Goal: Task Accomplishment & Management: Complete application form

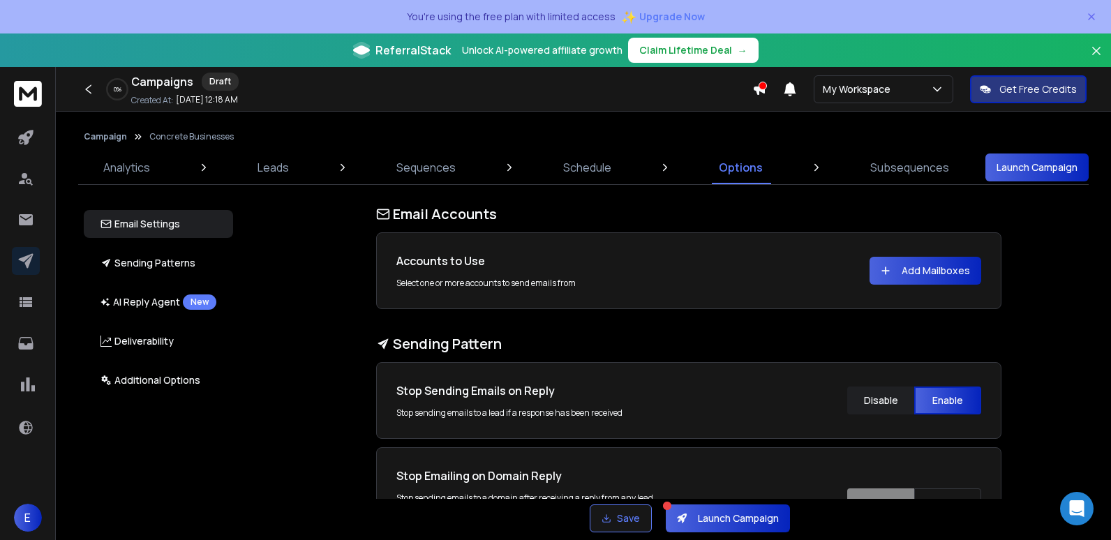
click at [639, 201] on div "Email Settings Sending Patterns AI Reply Agent New Deliverability Additional Op…" at bounding box center [583, 204] width 1011 height 11
click at [21, 298] on icon at bounding box center [26, 302] width 13 height 10
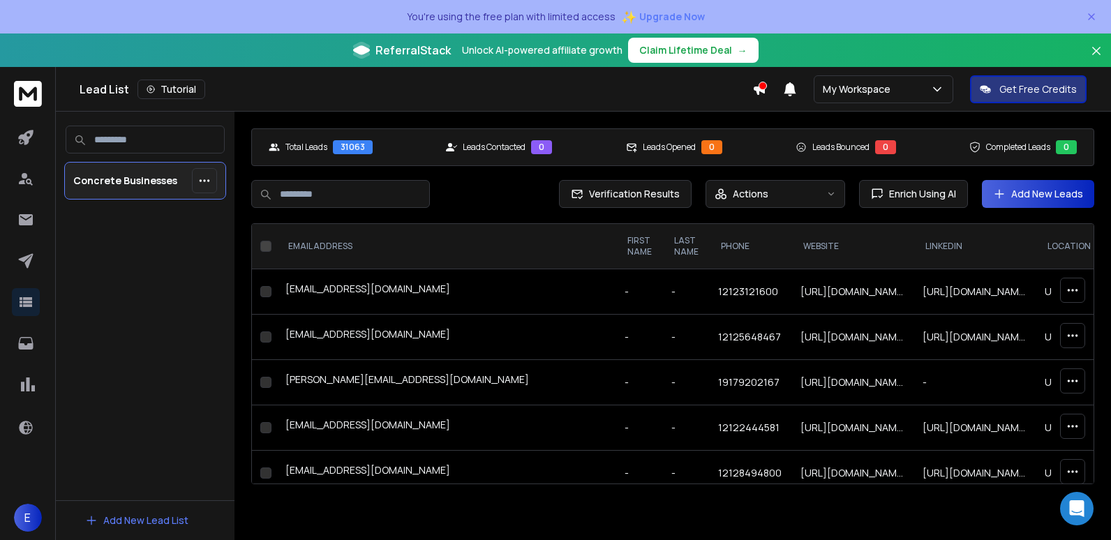
scroll to position [70, 0]
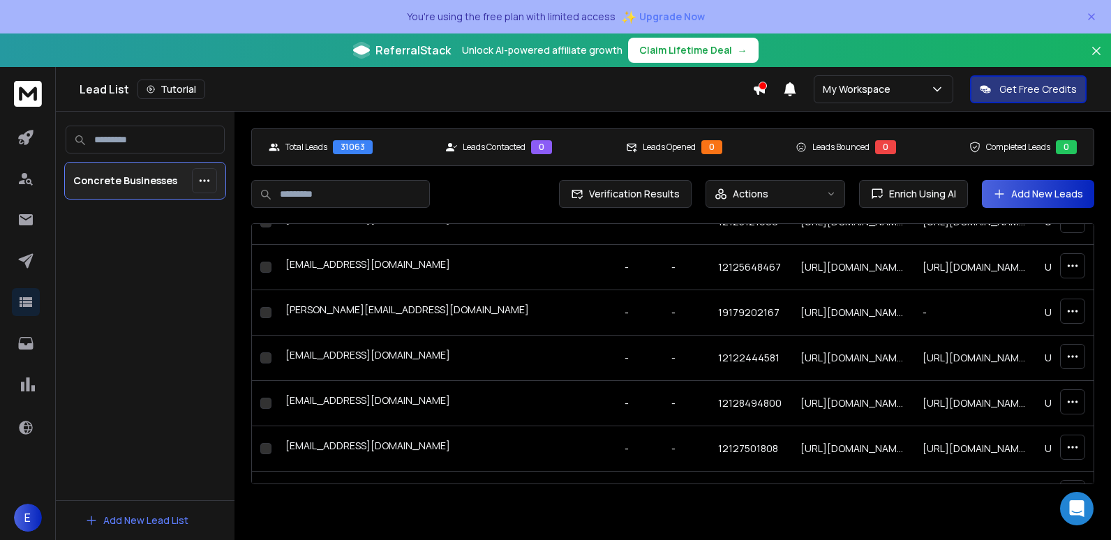
click at [199, 184] on icon "button" at bounding box center [204, 181] width 13 height 13
click at [200, 183] on icon "button" at bounding box center [204, 181] width 13 height 13
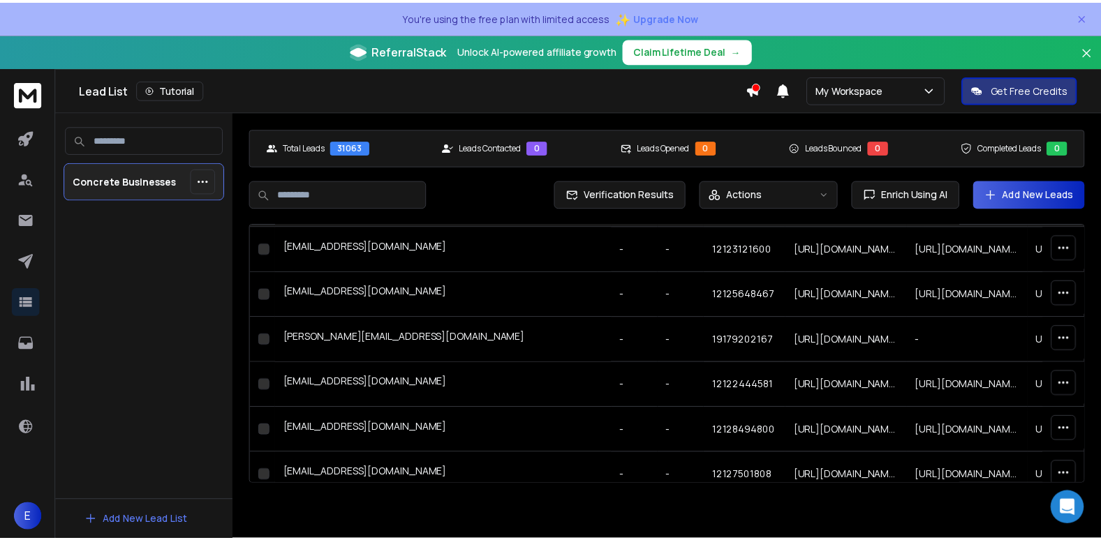
scroll to position [0, 0]
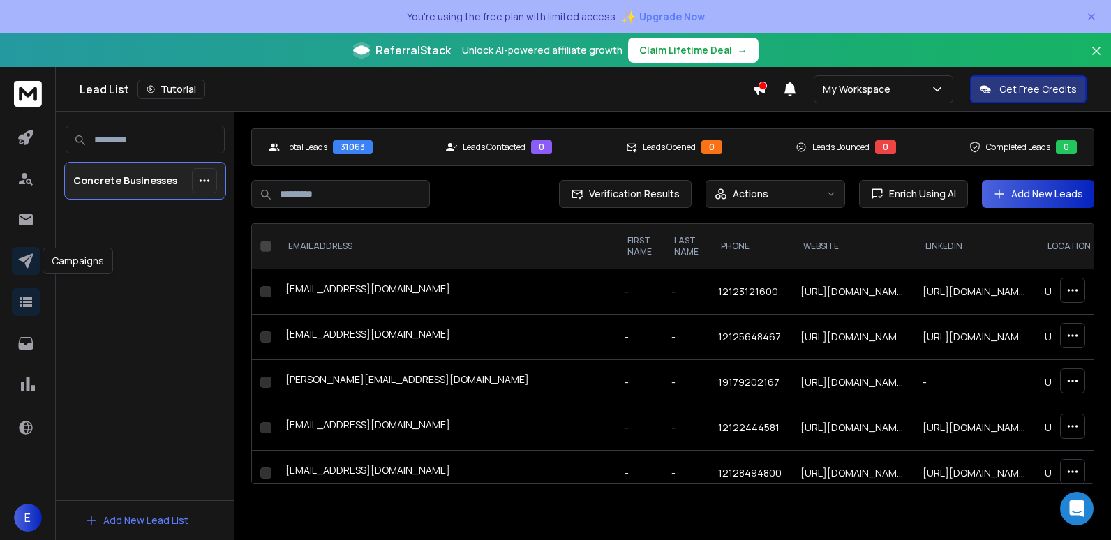
click at [28, 270] on link at bounding box center [26, 261] width 28 height 28
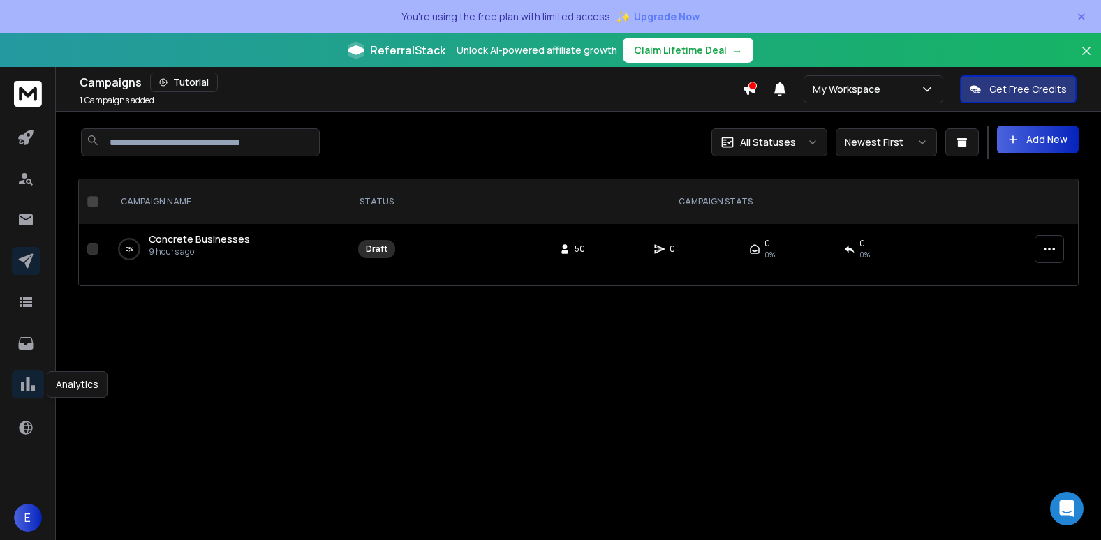
click at [24, 376] on icon at bounding box center [27, 384] width 21 height 21
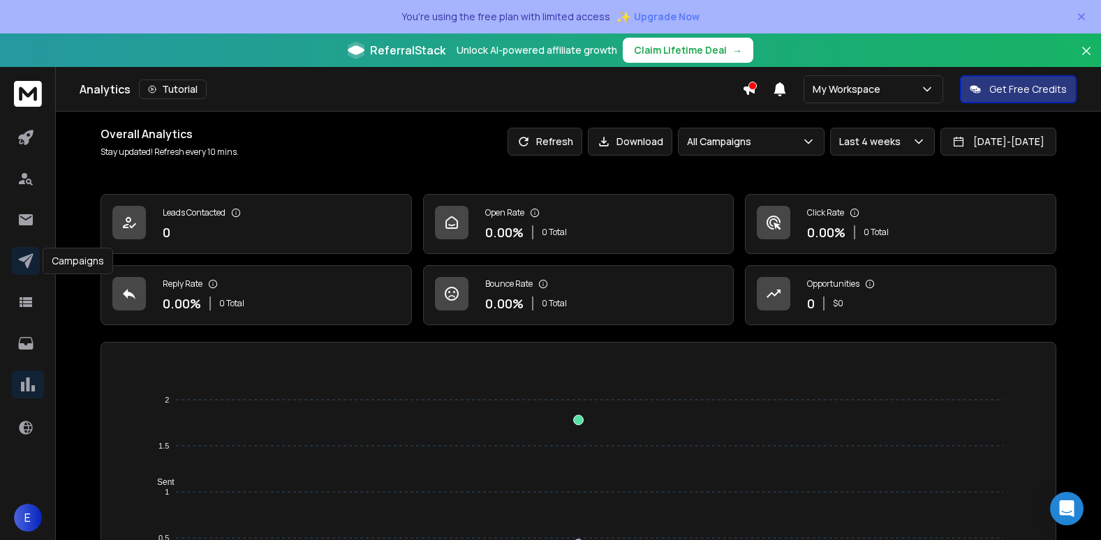
click at [31, 256] on icon at bounding box center [25, 261] width 17 height 17
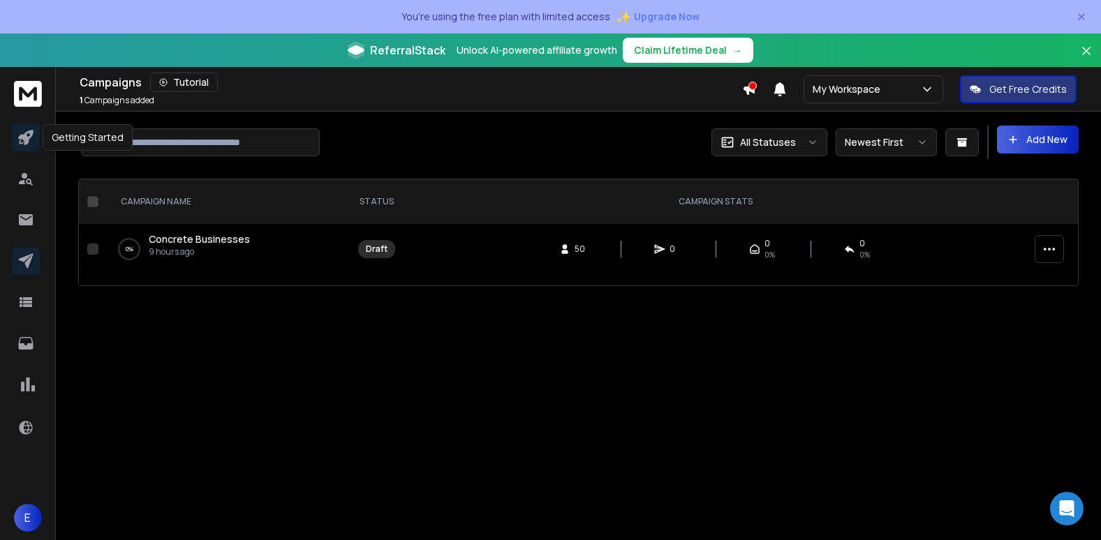
click at [27, 146] on link at bounding box center [26, 138] width 28 height 28
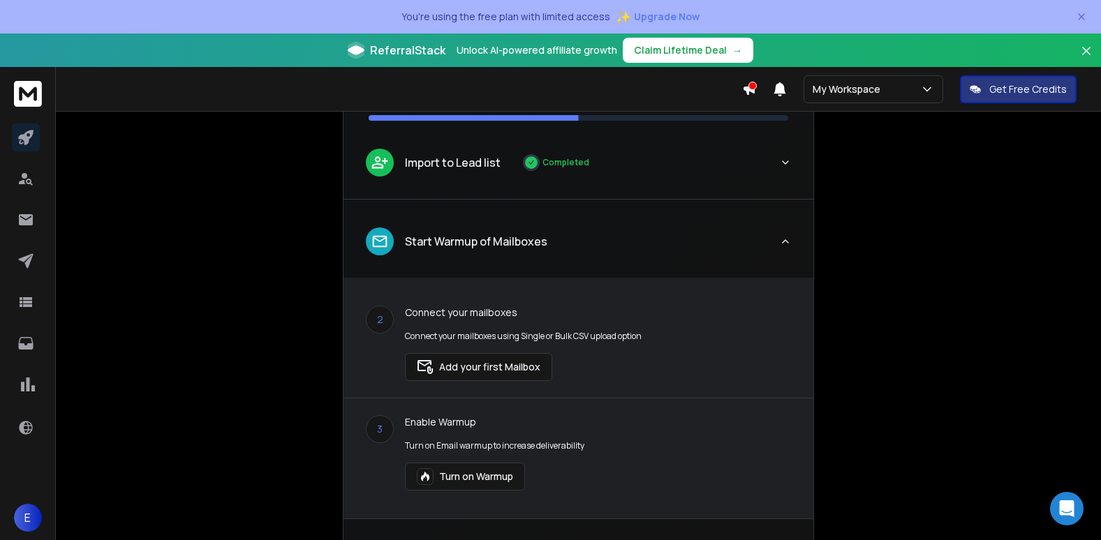
scroll to position [195, 0]
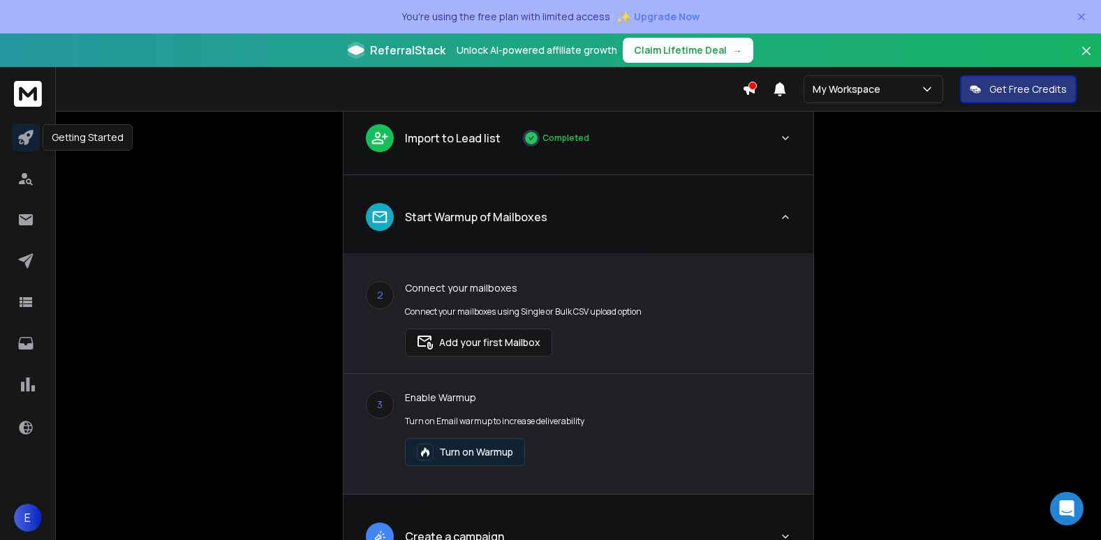
click at [499, 450] on button "Turn on Warmup" at bounding box center [465, 452] width 120 height 28
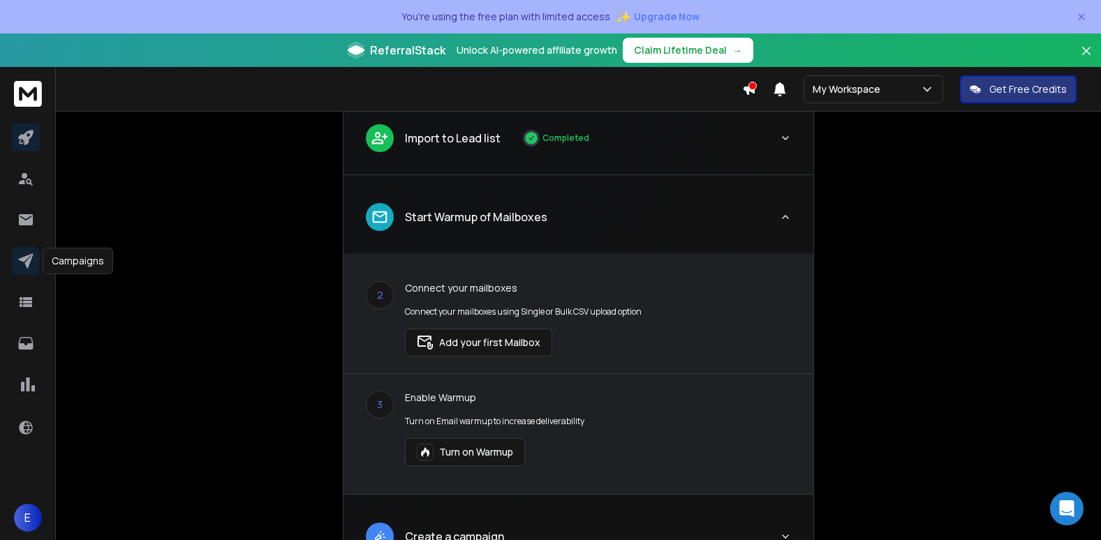
click at [27, 264] on icon at bounding box center [25, 261] width 15 height 15
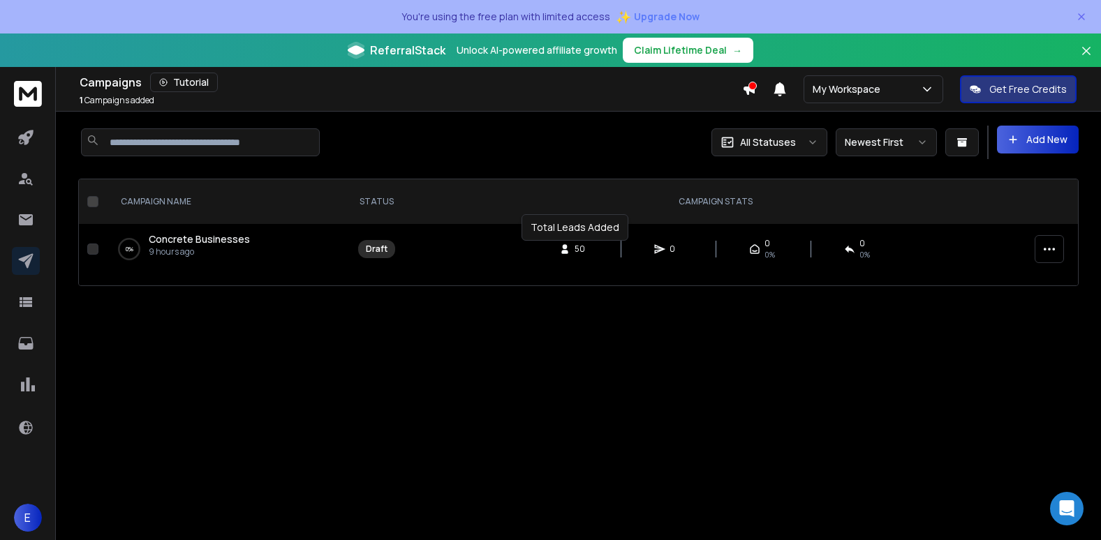
click at [576, 248] on span "50" at bounding box center [581, 249] width 14 height 11
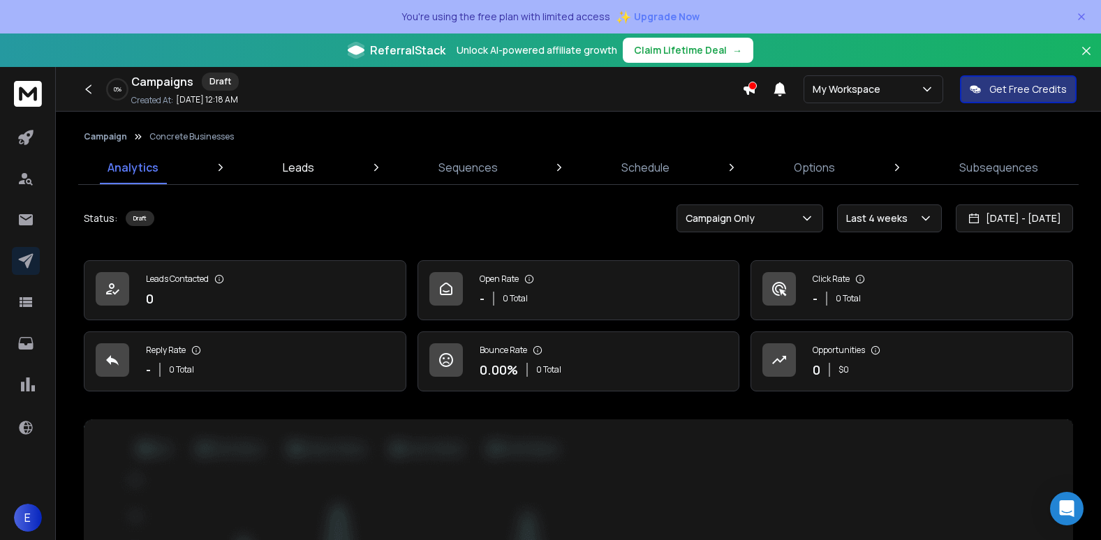
click at [282, 161] on link "Leads" at bounding box center [298, 168] width 48 height 34
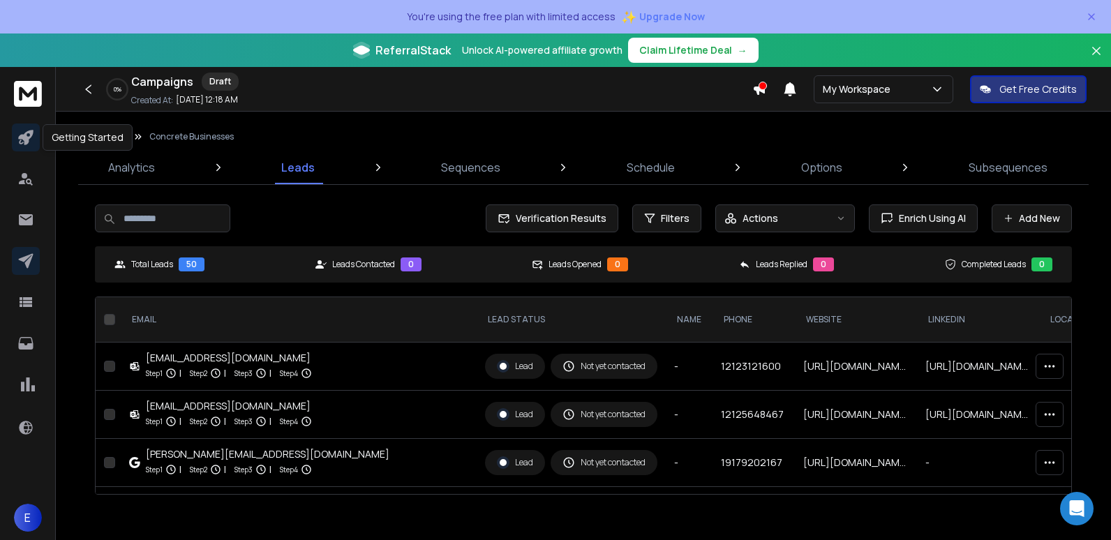
click at [17, 138] on icon at bounding box center [25, 137] width 17 height 17
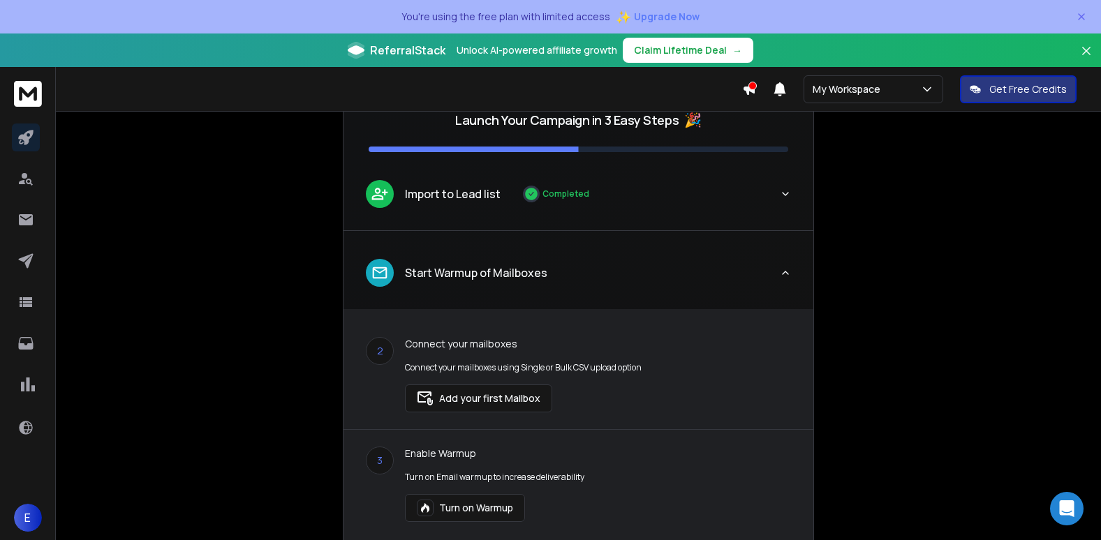
scroll to position [140, 0]
click at [470, 387] on button "Add your first Mailbox" at bounding box center [478, 398] width 147 height 28
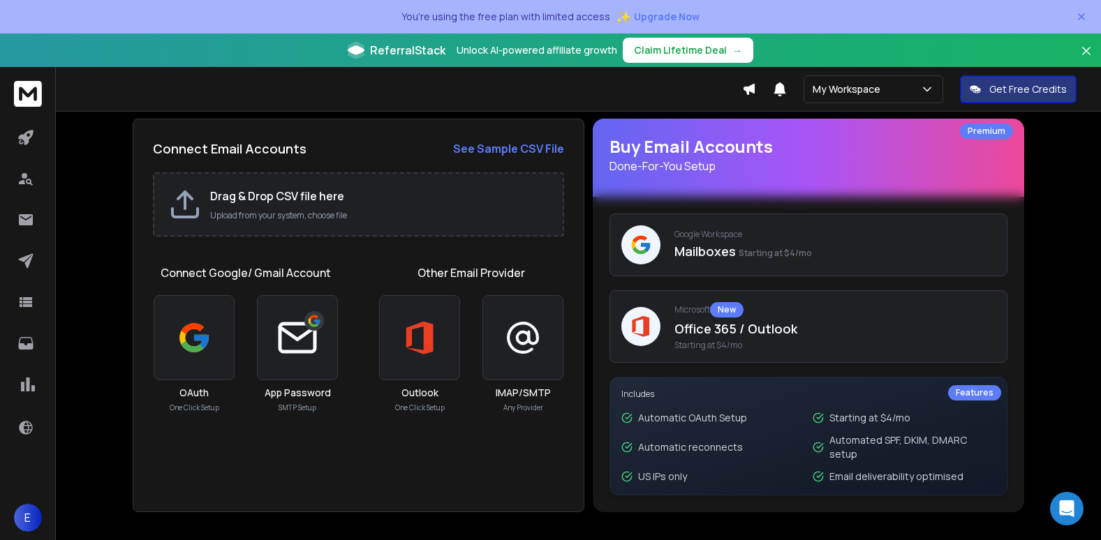
scroll to position [71, 0]
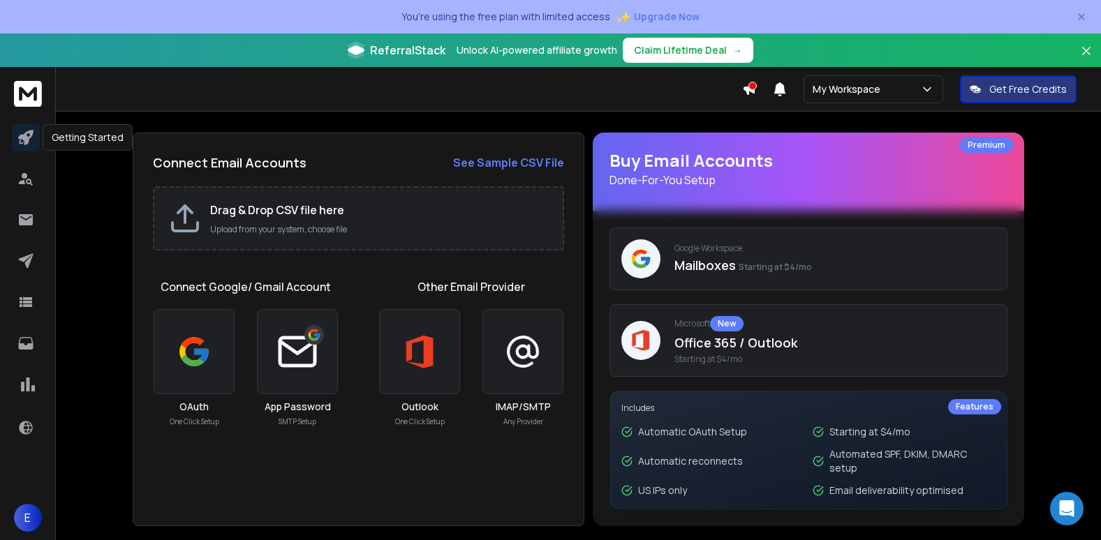
click at [27, 136] on icon at bounding box center [25, 137] width 15 height 15
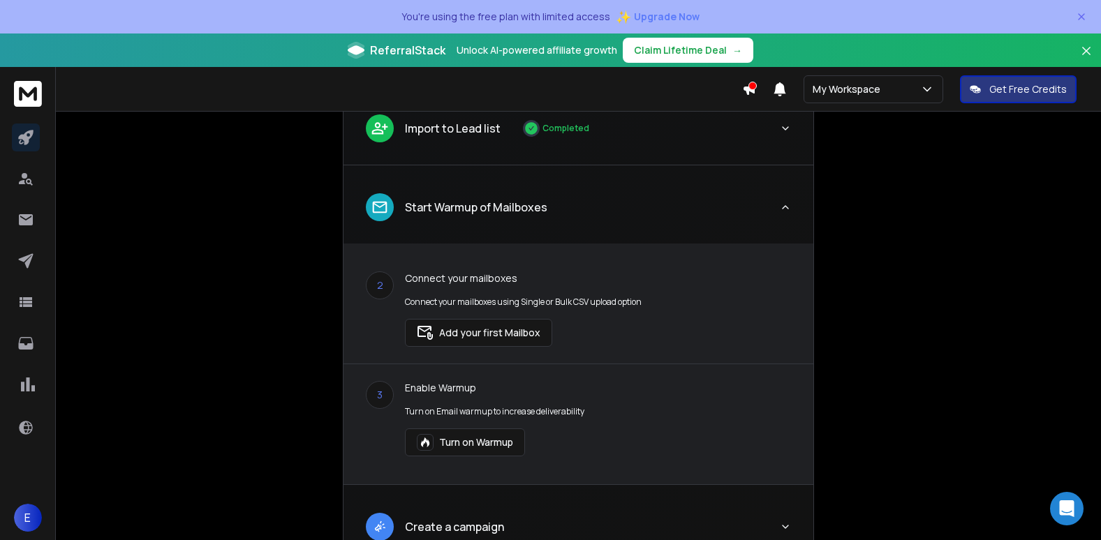
scroll to position [209, 0]
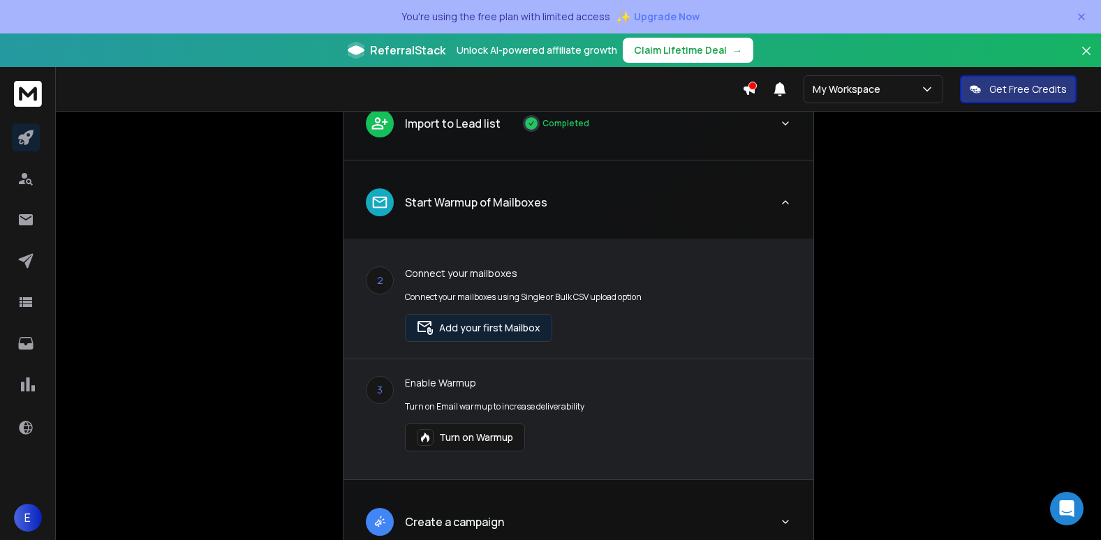
click at [460, 320] on button "Add your first Mailbox" at bounding box center [478, 328] width 147 height 28
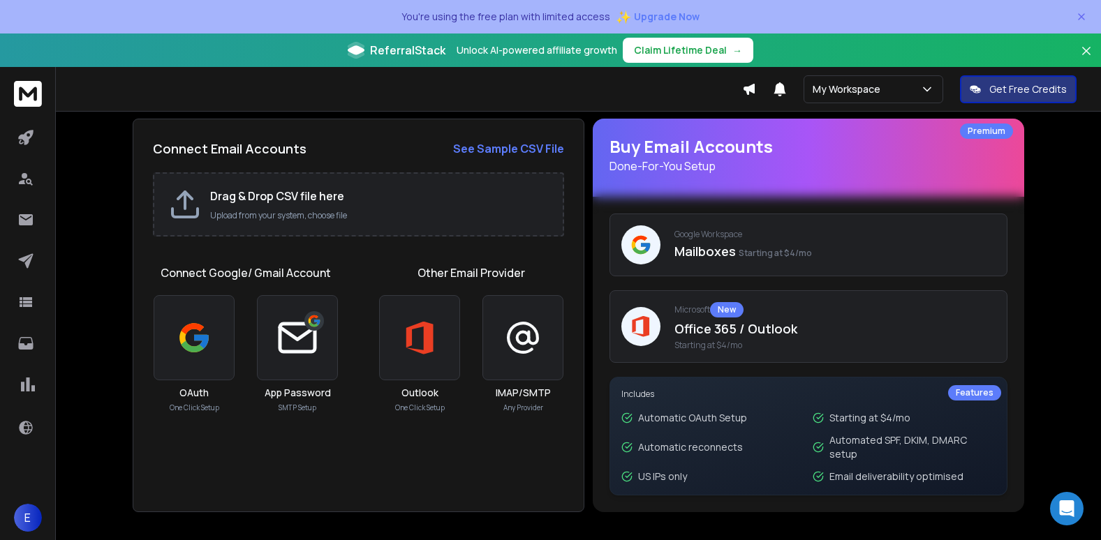
scroll to position [71, 0]
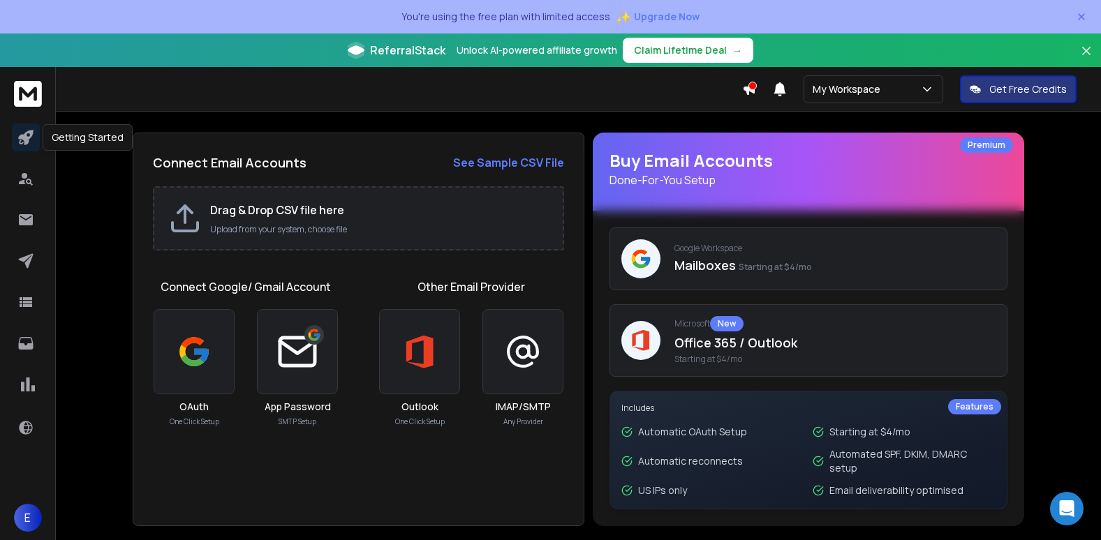
click at [24, 134] on icon at bounding box center [25, 137] width 15 height 15
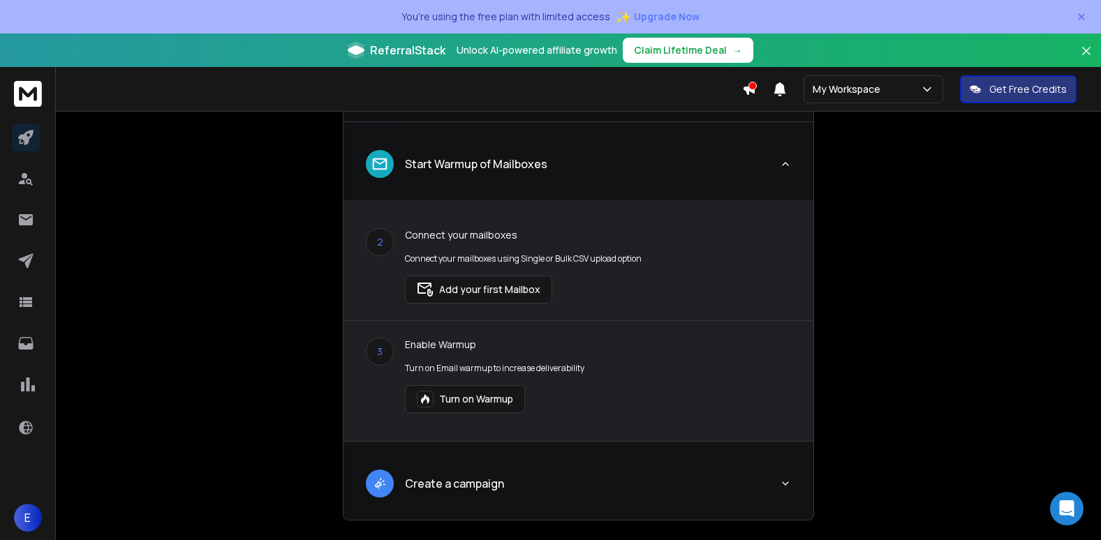
scroll to position [265, 0]
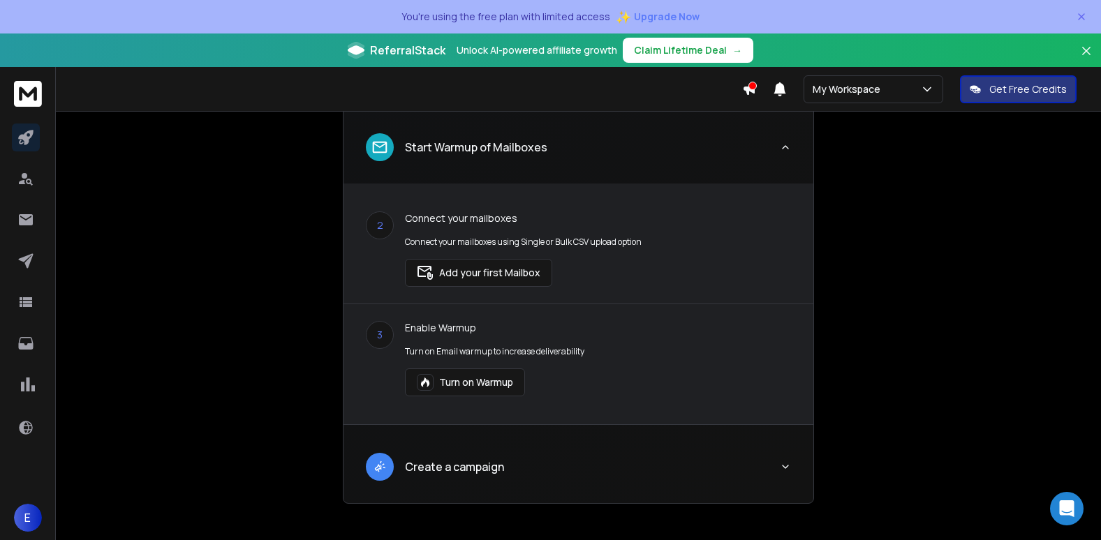
click at [695, 454] on button "Create a campaign" at bounding box center [578, 472] width 470 height 61
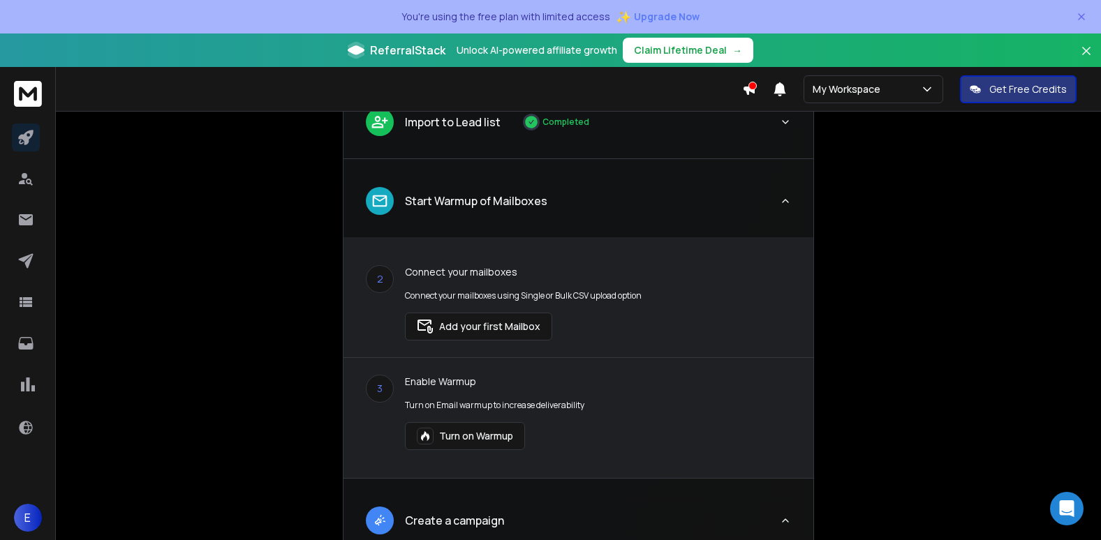
scroll to position [236, 0]
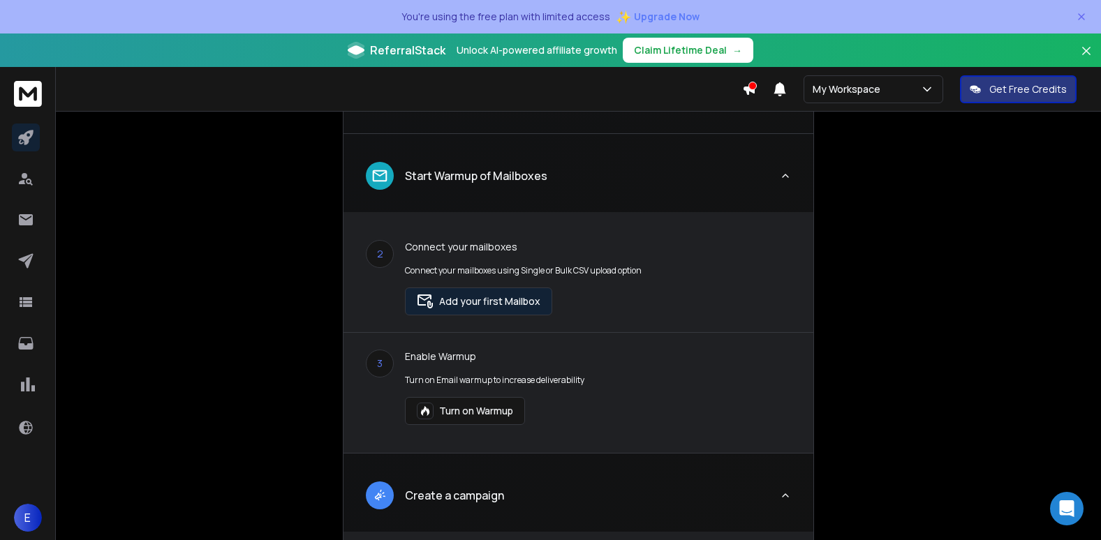
click at [493, 295] on button "Add your first Mailbox" at bounding box center [478, 302] width 147 height 28
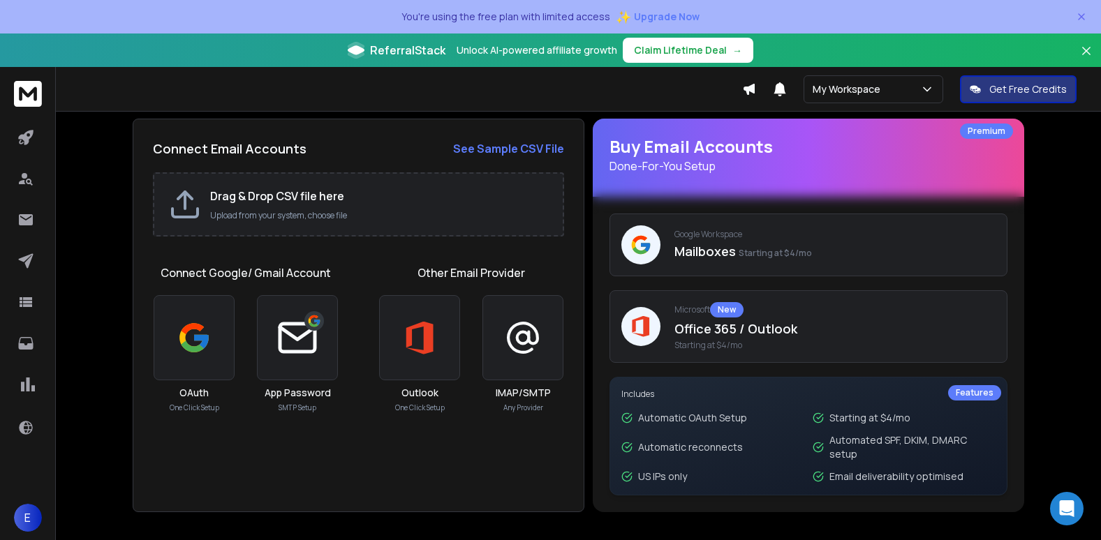
scroll to position [71, 0]
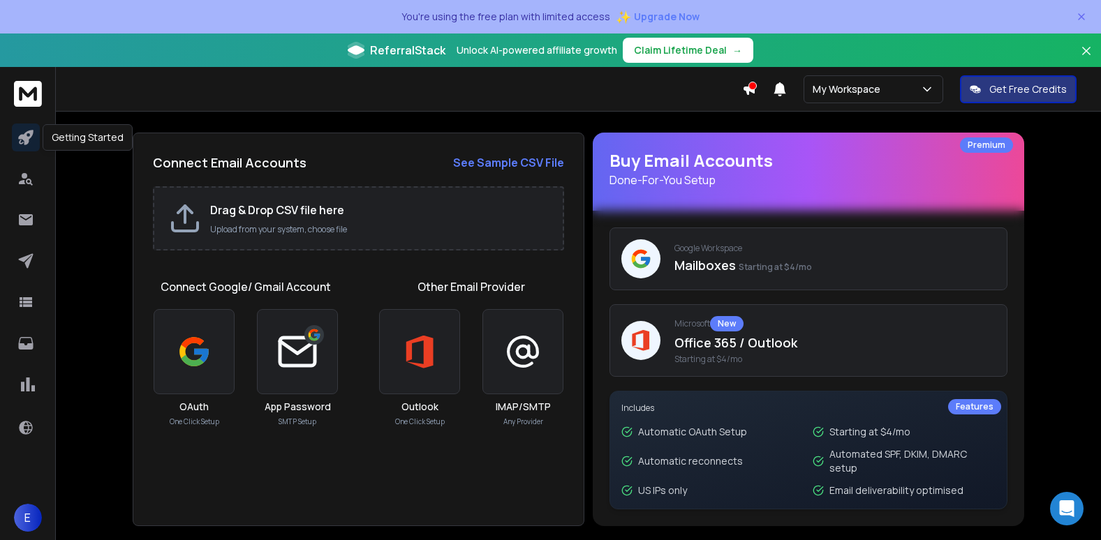
click at [34, 130] on link at bounding box center [26, 138] width 28 height 28
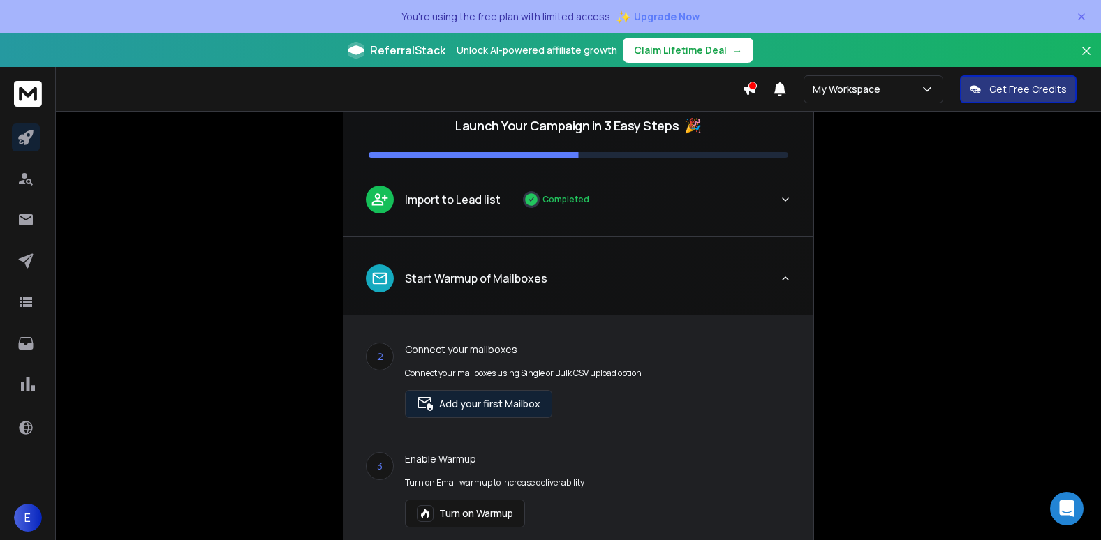
scroll to position [140, 0]
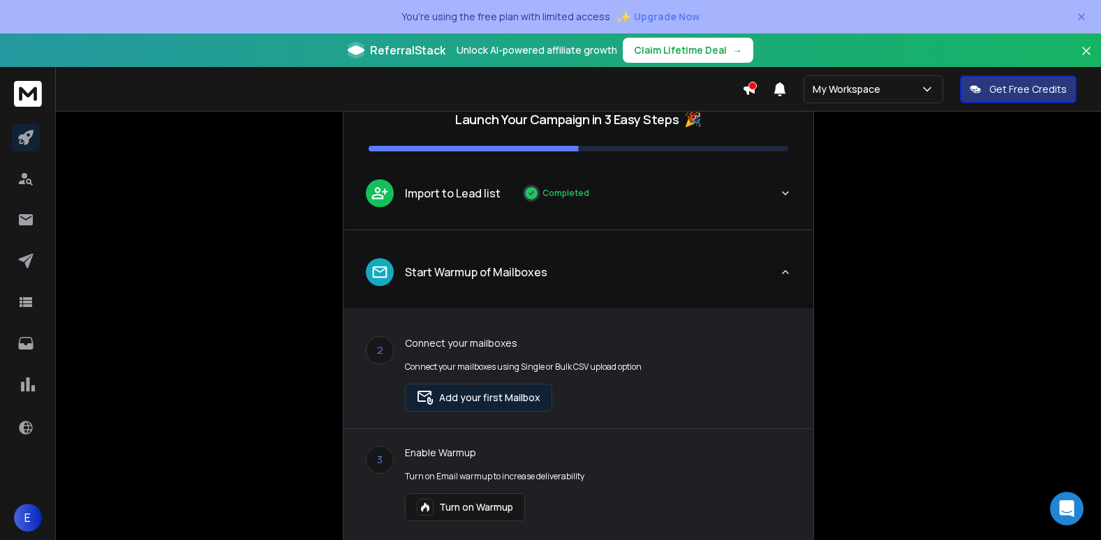
click at [490, 399] on button "Add your first Mailbox" at bounding box center [478, 398] width 147 height 28
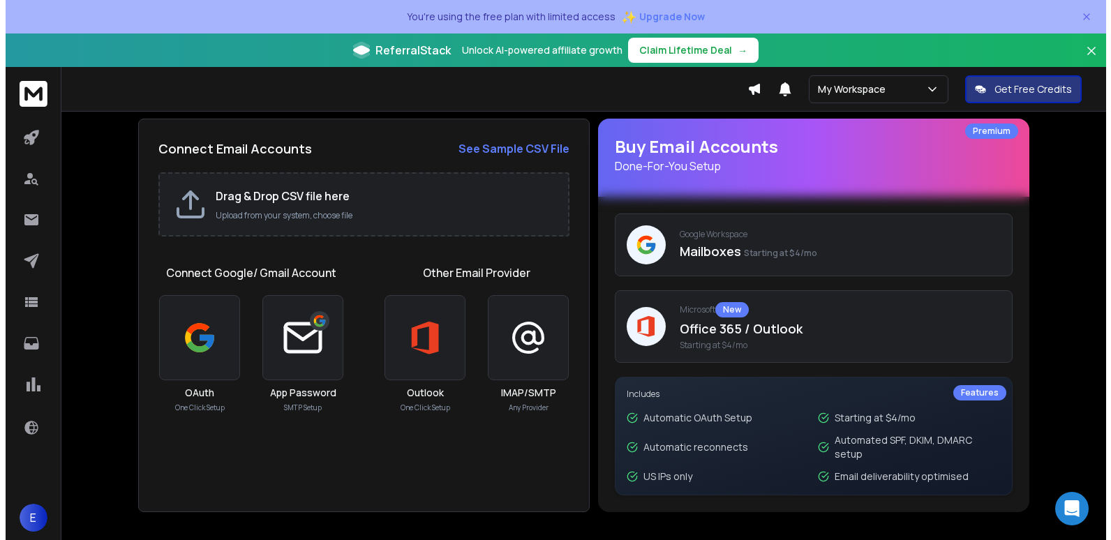
scroll to position [71, 0]
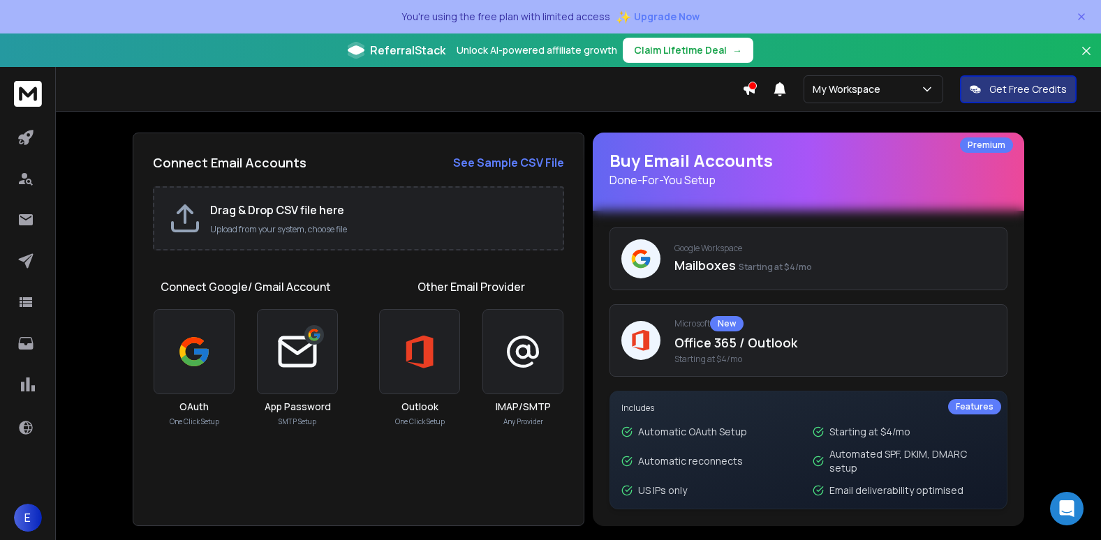
click at [201, 348] on icon at bounding box center [194, 352] width 35 height 42
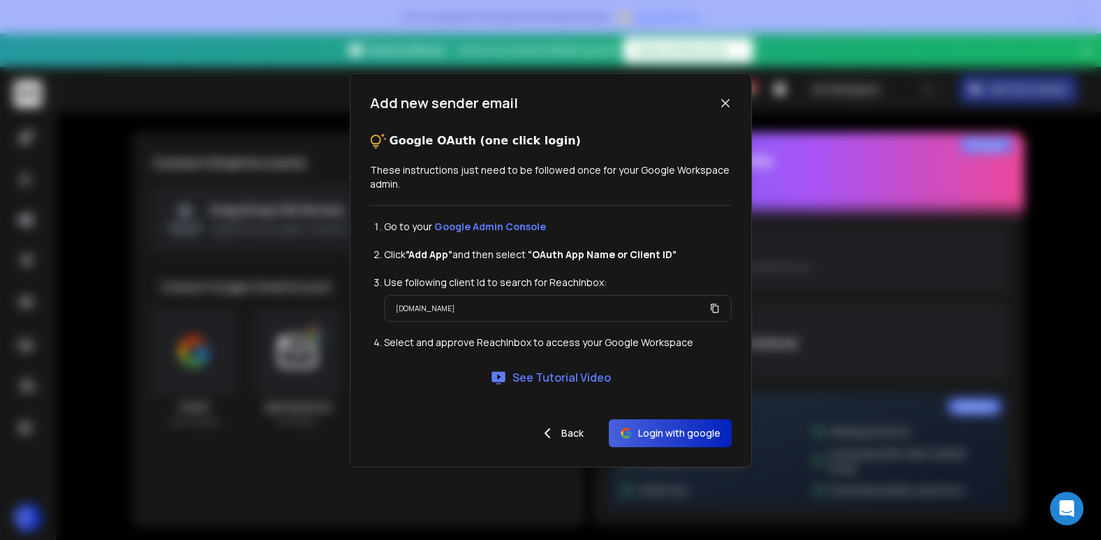
click at [201, 348] on div "Add new sender email Google OAuth (one click login) These instructions just nee…" at bounding box center [550, 270] width 1101 height 422
click at [732, 101] on icon at bounding box center [730, 102] width 8 height 8
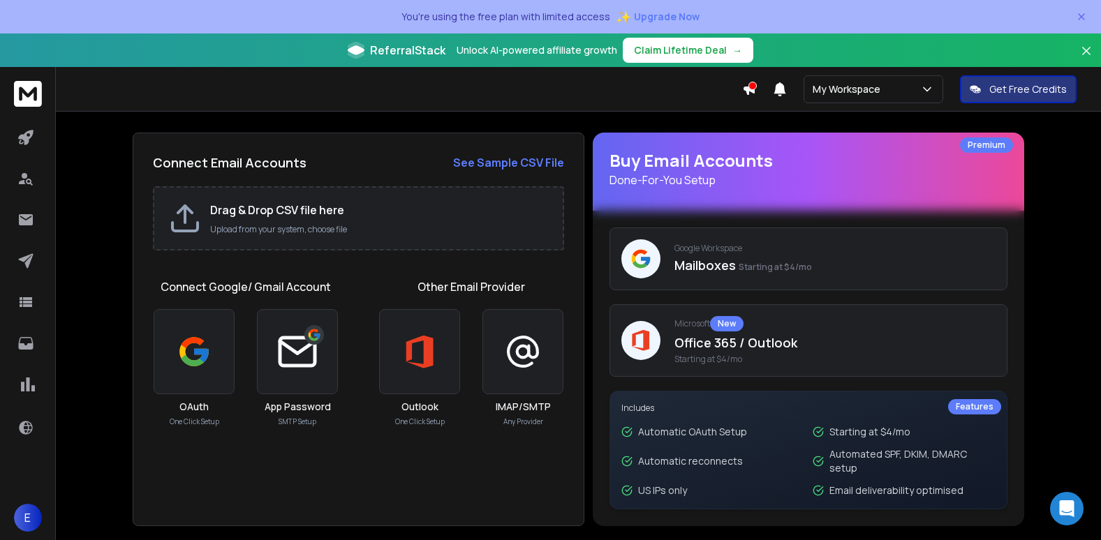
click at [318, 373] on div at bounding box center [297, 351] width 81 height 85
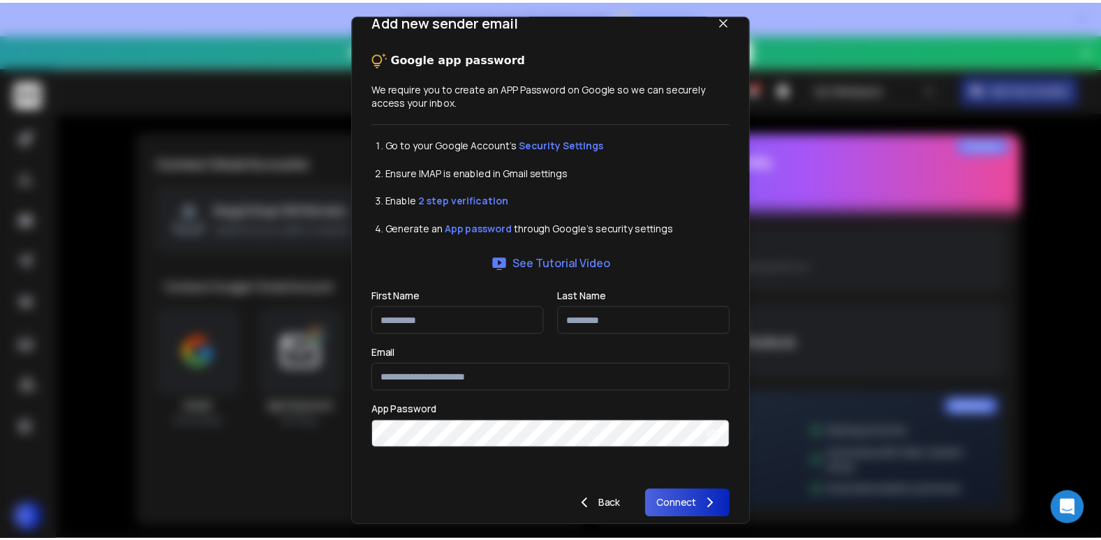
scroll to position [36, 0]
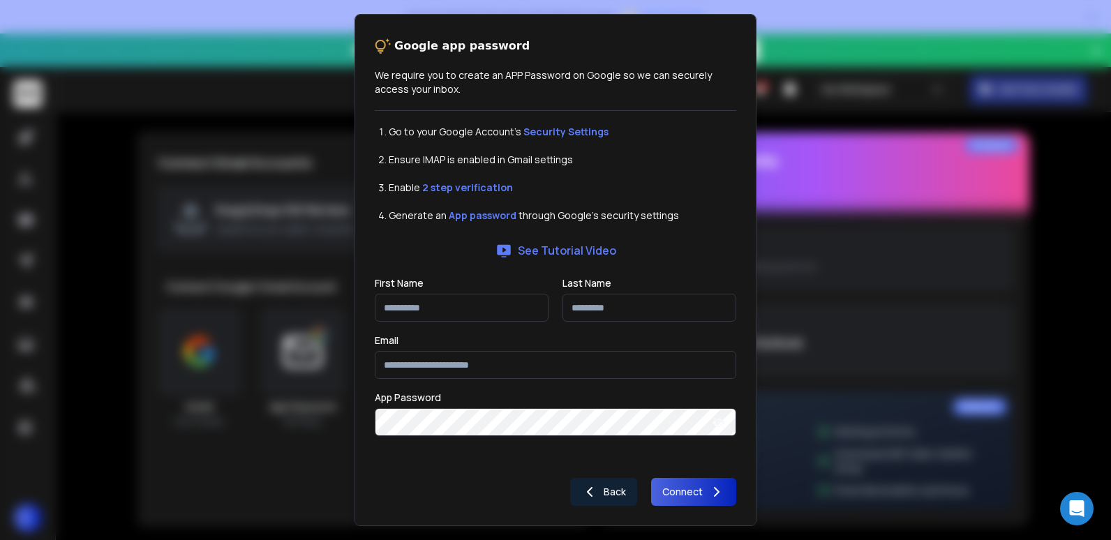
click at [611, 482] on button "Back" at bounding box center [603, 492] width 67 height 28
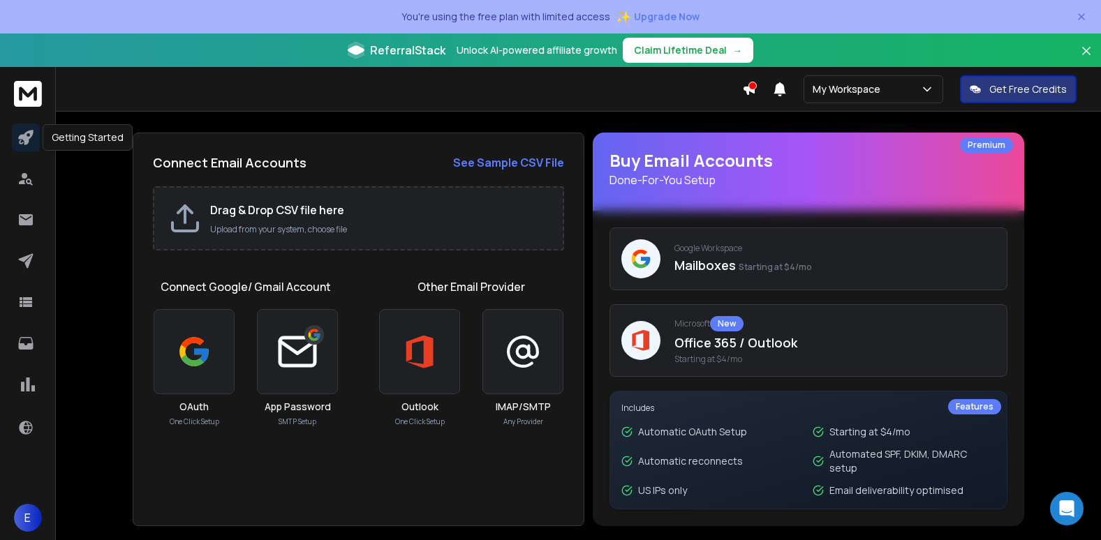
click at [32, 136] on icon at bounding box center [25, 137] width 17 height 17
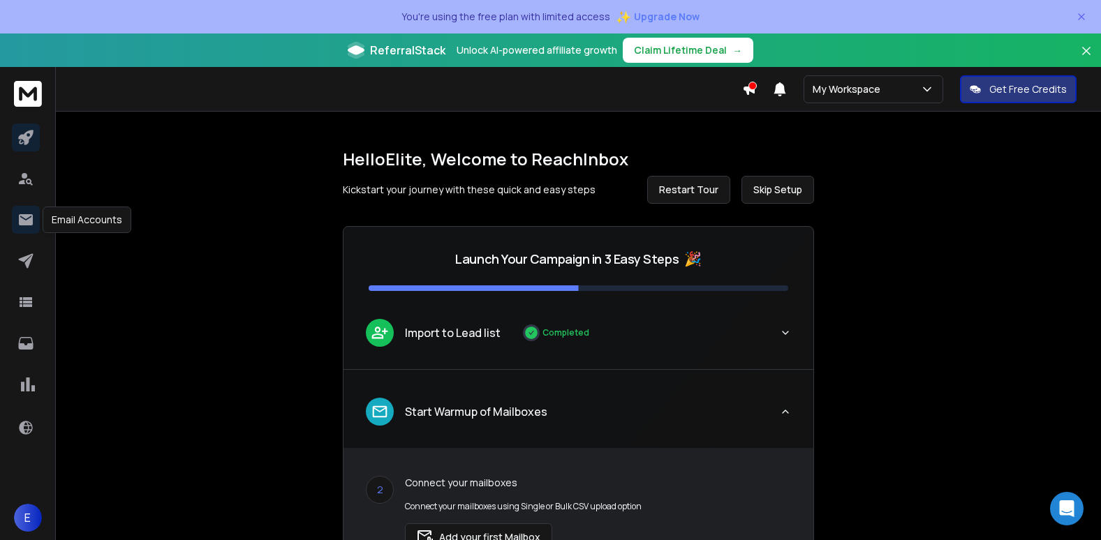
click at [34, 214] on link at bounding box center [26, 220] width 28 height 28
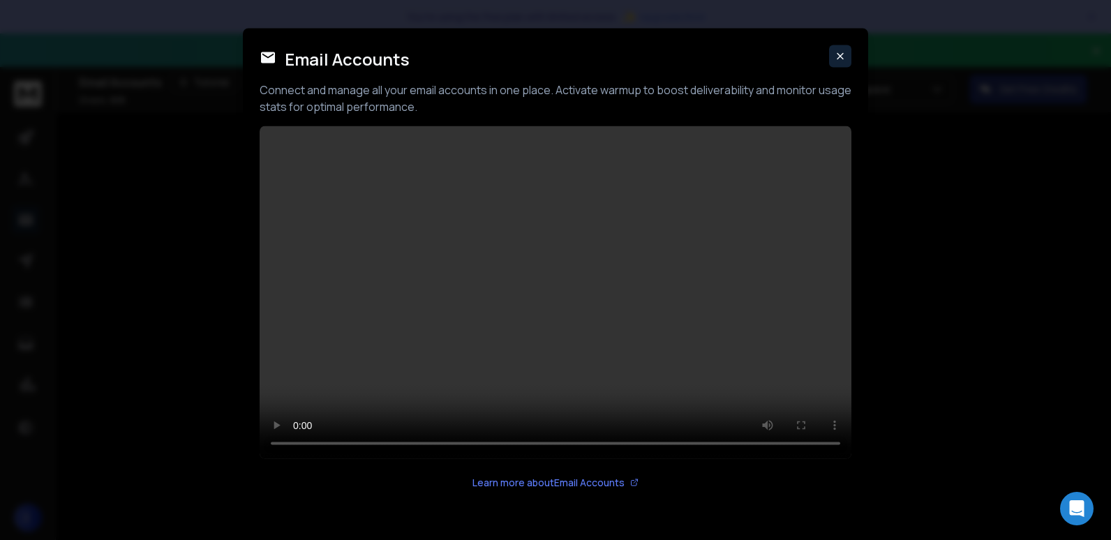
click at [838, 54] on icon at bounding box center [841, 57] width 6 height 6
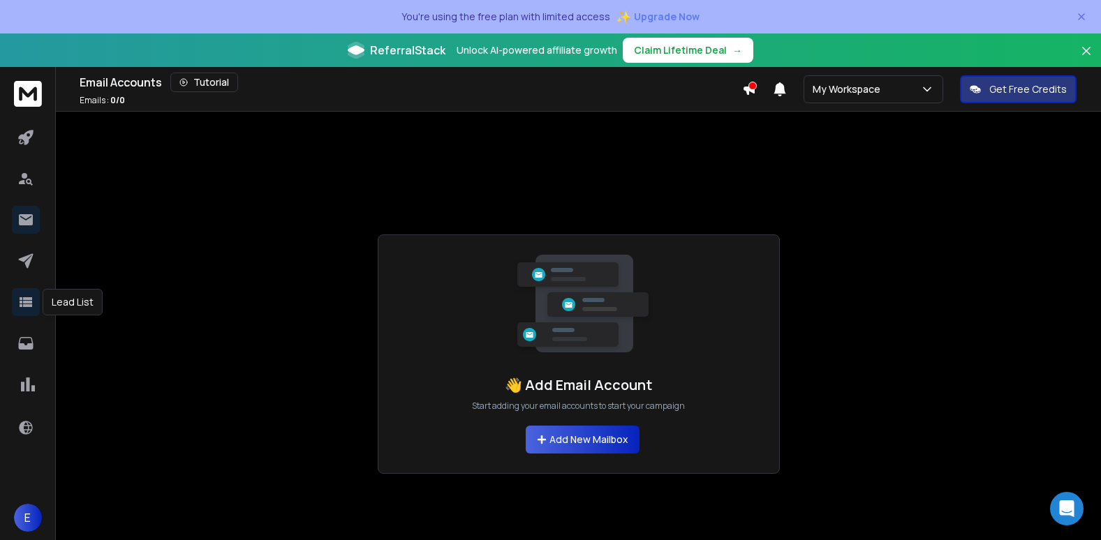
click at [29, 309] on icon at bounding box center [25, 302] width 17 height 17
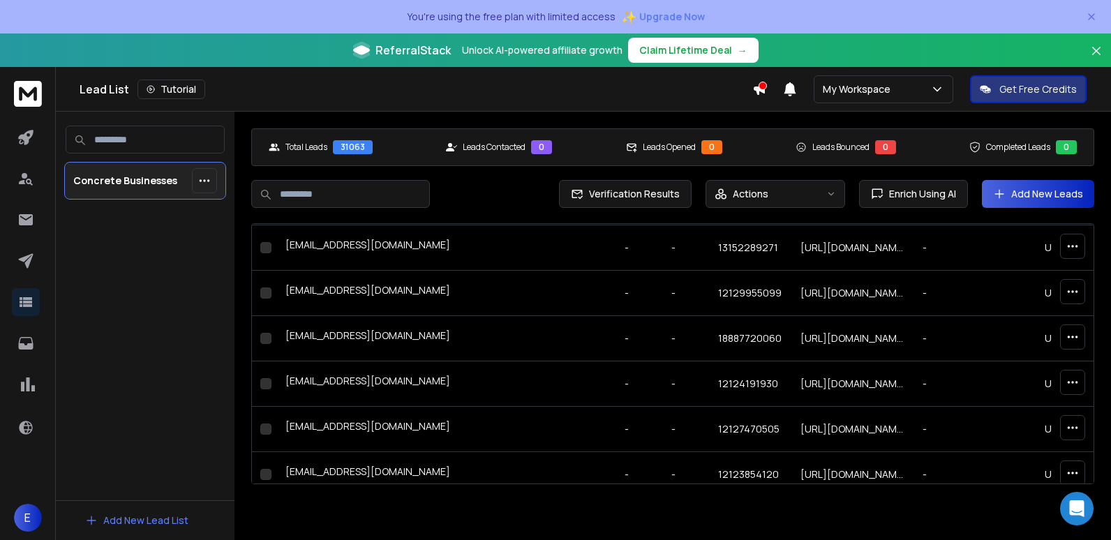
scroll to position [2065, 0]
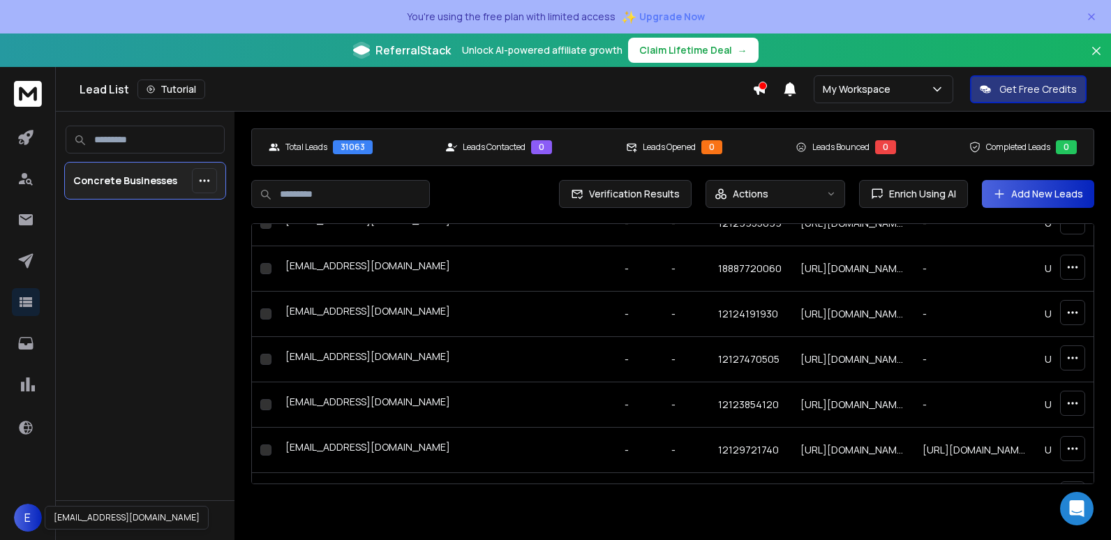
click at [39, 519] on span "E" at bounding box center [28, 518] width 28 height 28
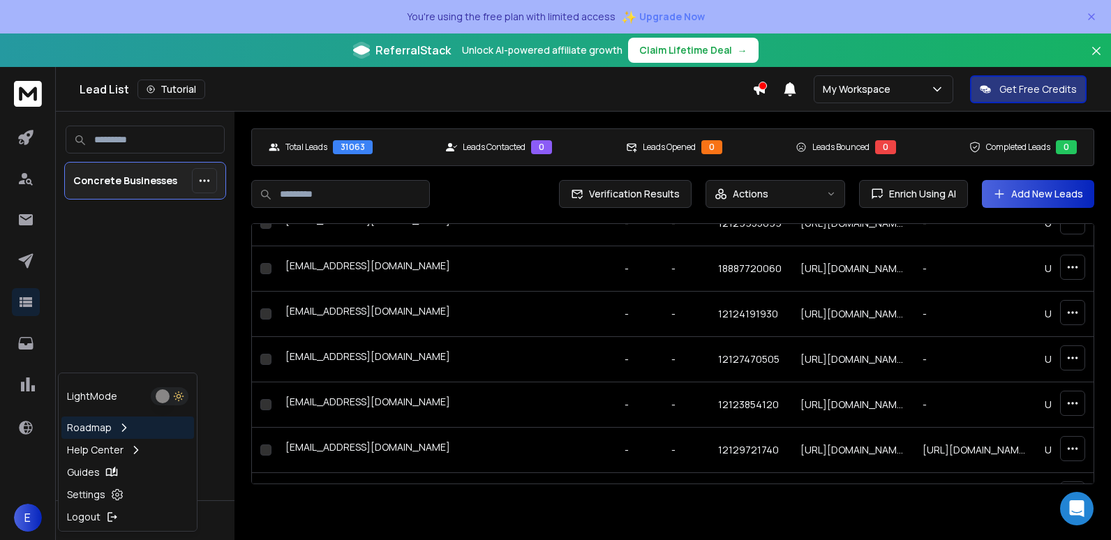
click at [39, 519] on span "E" at bounding box center [28, 518] width 28 height 28
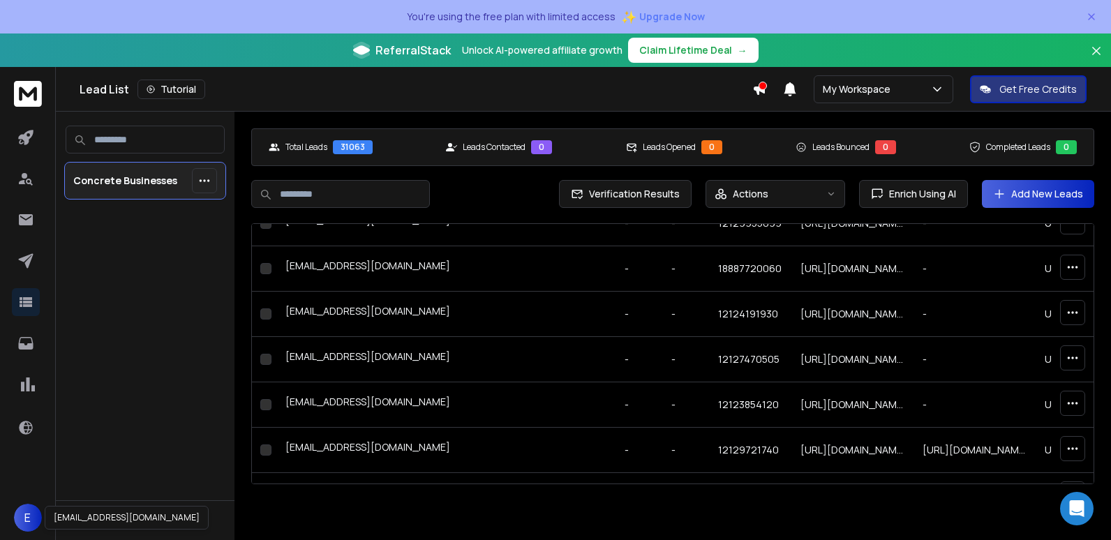
click at [38, 520] on span "E" at bounding box center [28, 518] width 28 height 28
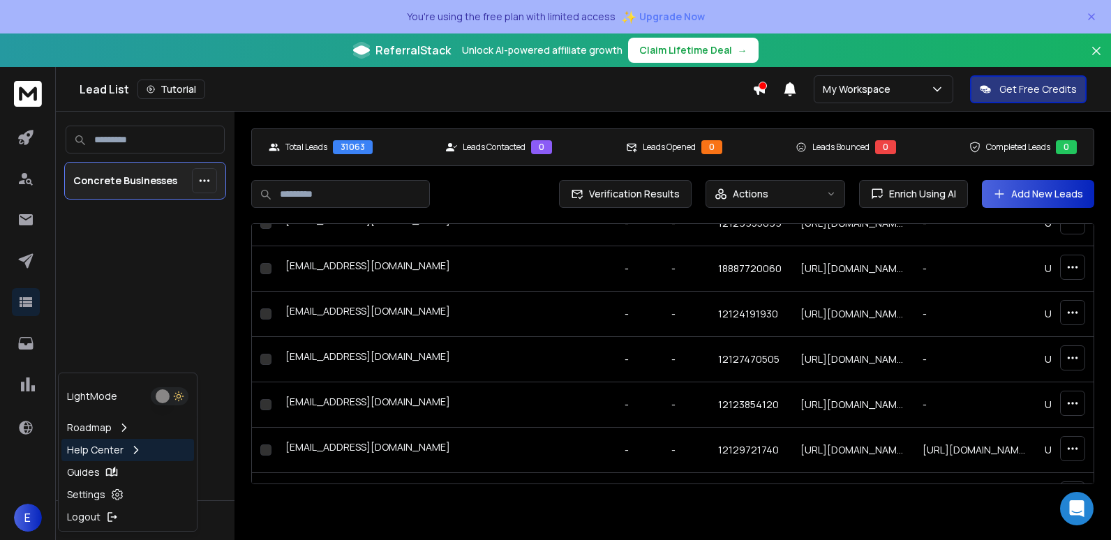
click at [202, 279] on div "Concrete Businesses" at bounding box center [145, 323] width 179 height 322
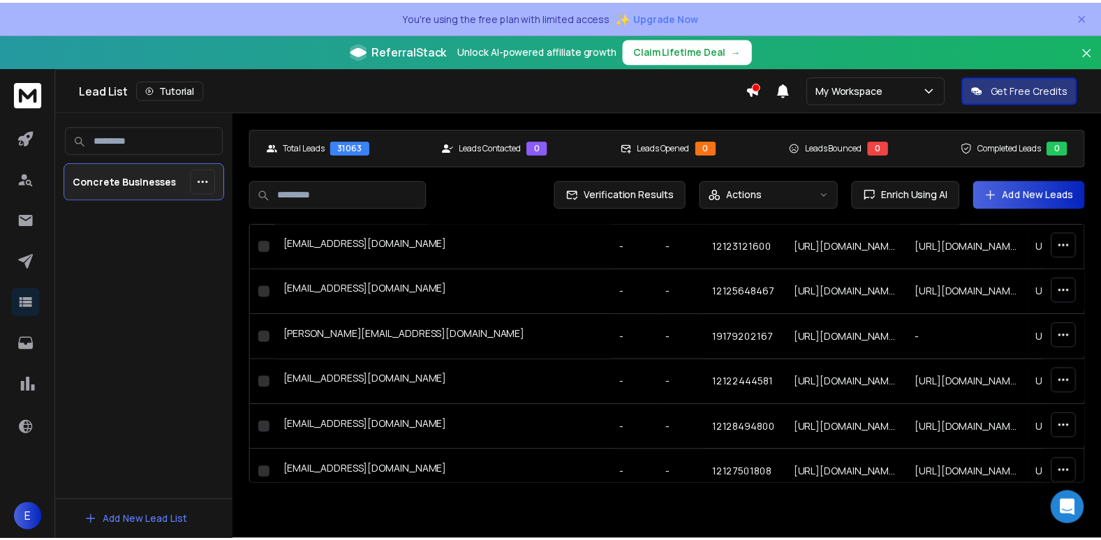
scroll to position [70, 0]
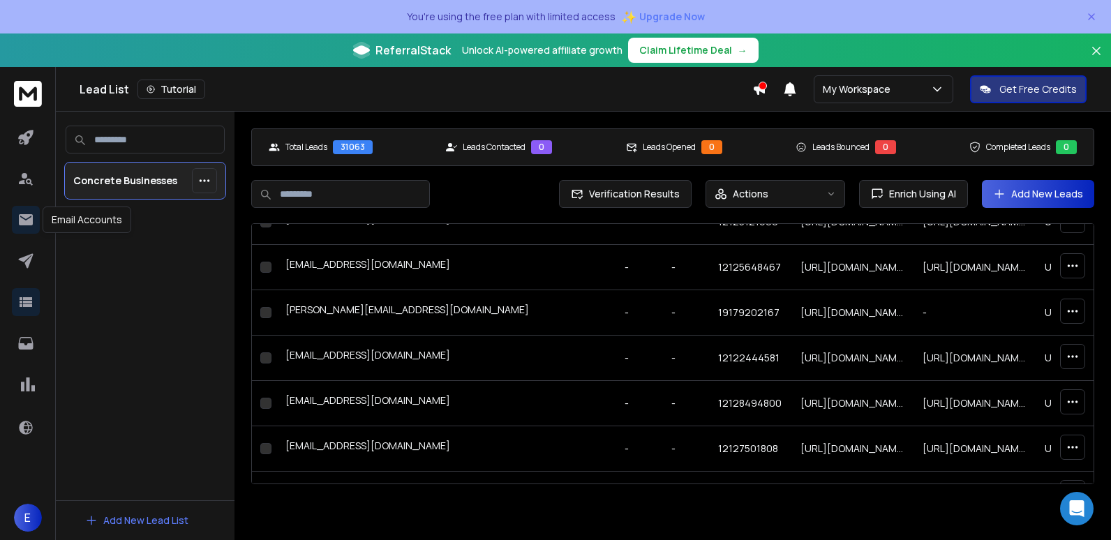
click at [22, 221] on icon at bounding box center [26, 219] width 14 height 11
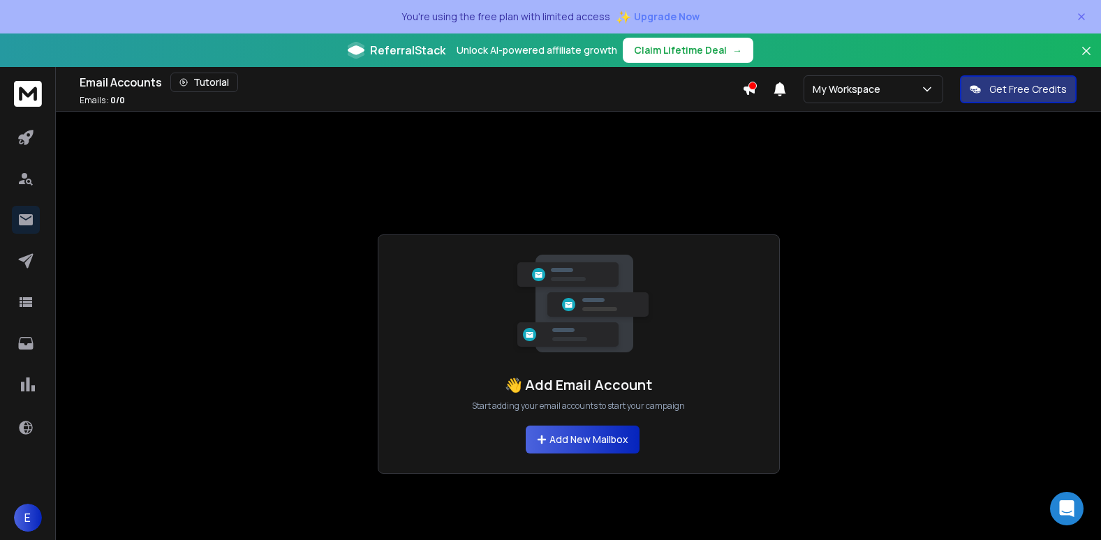
click at [609, 440] on button "Add New Mailbox" at bounding box center [583, 440] width 114 height 28
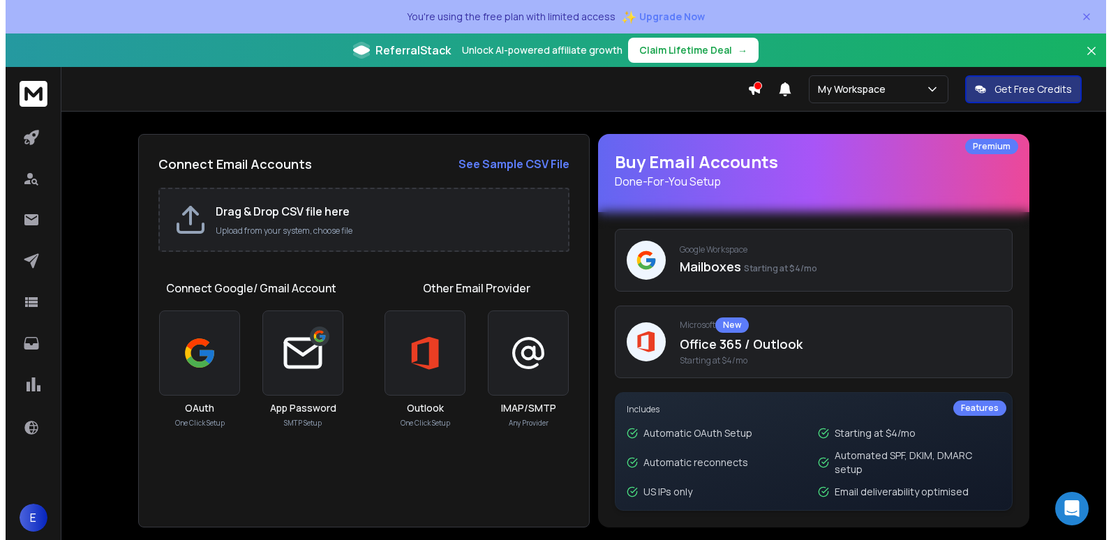
scroll to position [71, 0]
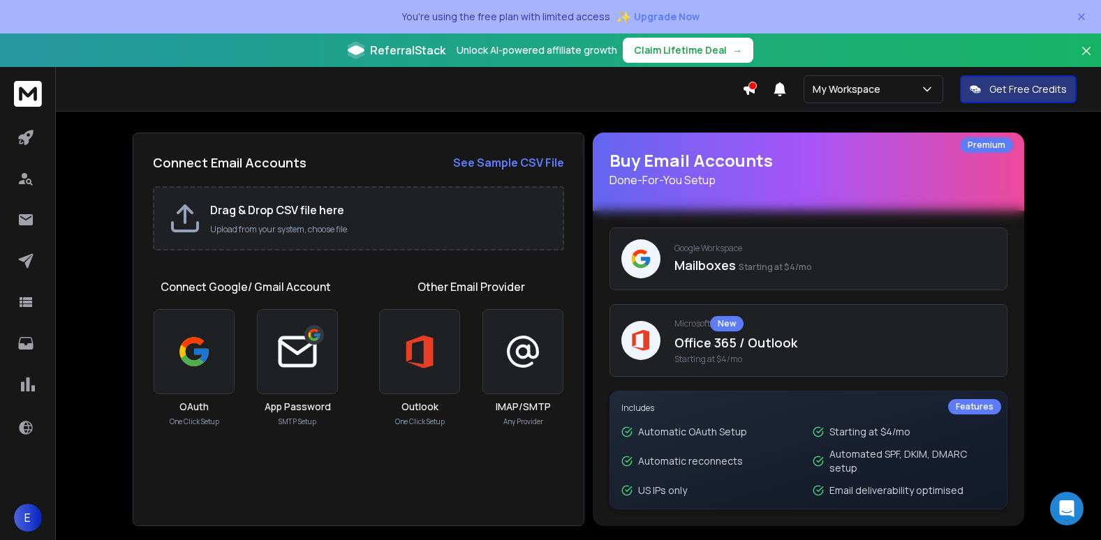
click at [318, 367] on icon at bounding box center [297, 352] width 42 height 42
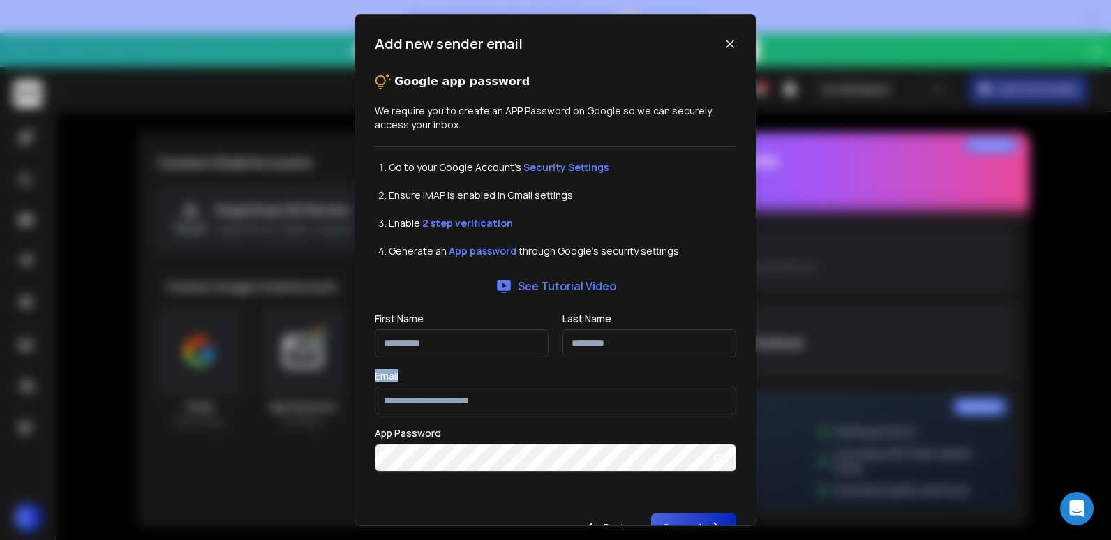
click at [321, 367] on div "Add new sender email Google app password We require you to create an APP Passwo…" at bounding box center [555, 270] width 1111 height 540
click at [491, 350] on input "text" at bounding box center [462, 343] width 174 height 28
click at [736, 384] on div "Add new sender email Google app password We require you to create an APP Passwo…" at bounding box center [556, 270] width 402 height 512
click at [441, 339] on input "text" at bounding box center [462, 343] width 174 height 28
type input "****"
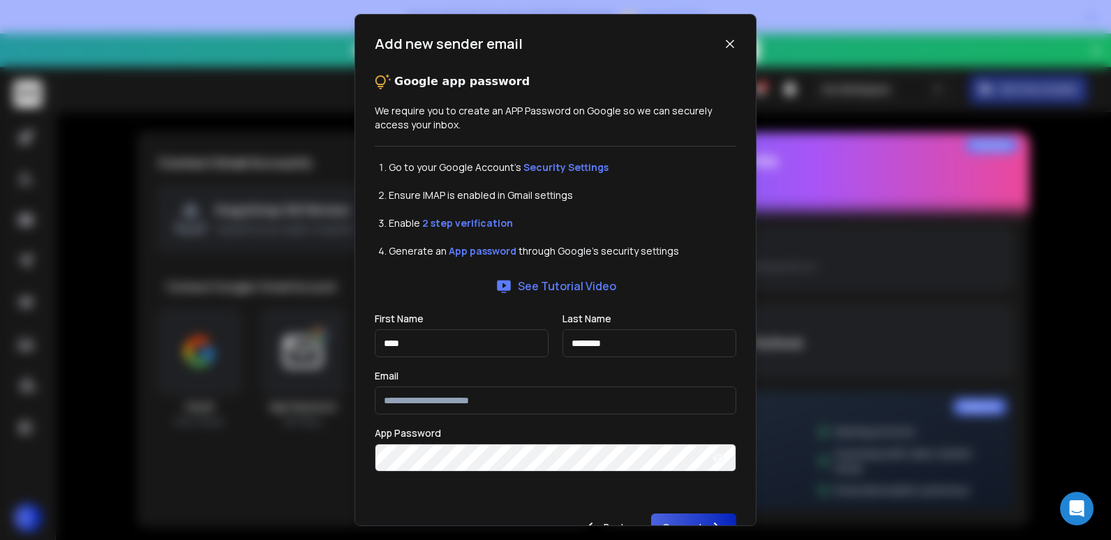
type input "********"
click at [665, 408] on input "email" at bounding box center [556, 401] width 362 height 28
click at [505, 396] on input "email" at bounding box center [556, 401] width 362 height 28
type input "**********"
click at [722, 459] on icon at bounding box center [719, 458] width 13 height 8
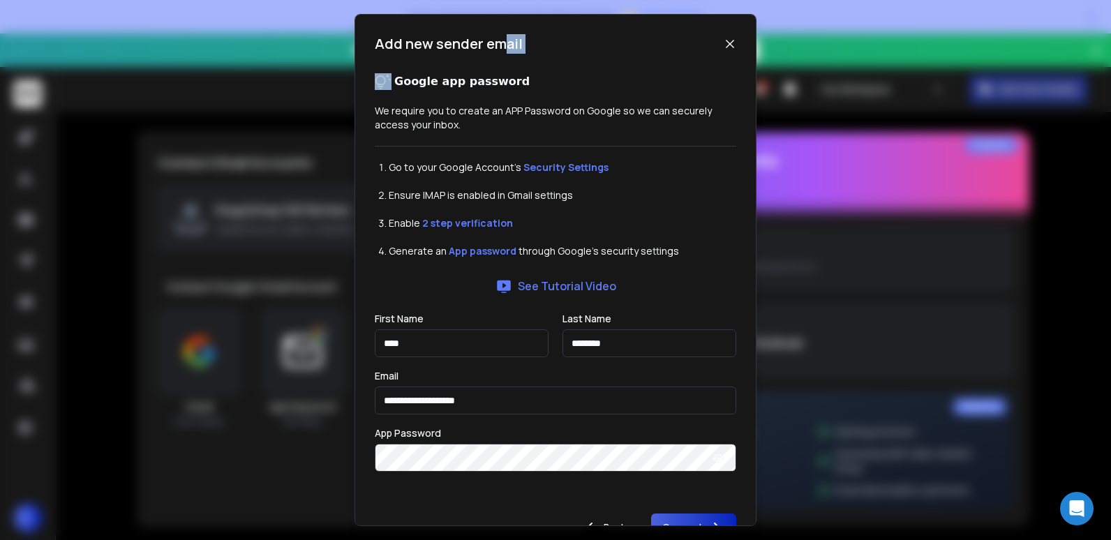
drag, startPoint x: 639, startPoint y: 37, endPoint x: 503, endPoint y: 48, distance: 136.6
click at [503, 48] on div "Add new sender email" at bounding box center [556, 44] width 362 height 20
drag, startPoint x: 635, startPoint y: 47, endPoint x: 430, endPoint y: 91, distance: 209.7
click at [430, 91] on div "**********" at bounding box center [556, 287] width 362 height 507
